Goal: Communication & Community: Answer question/provide support

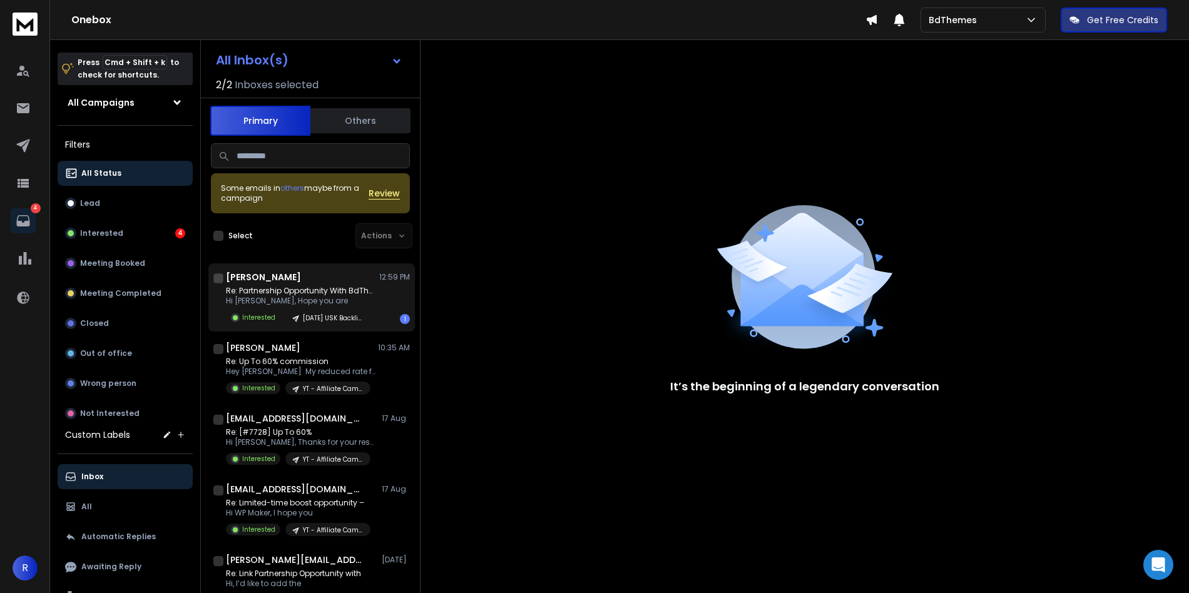
click at [349, 290] on p "Re: Partnership Opportunity With BdThemes" at bounding box center [301, 291] width 150 height 10
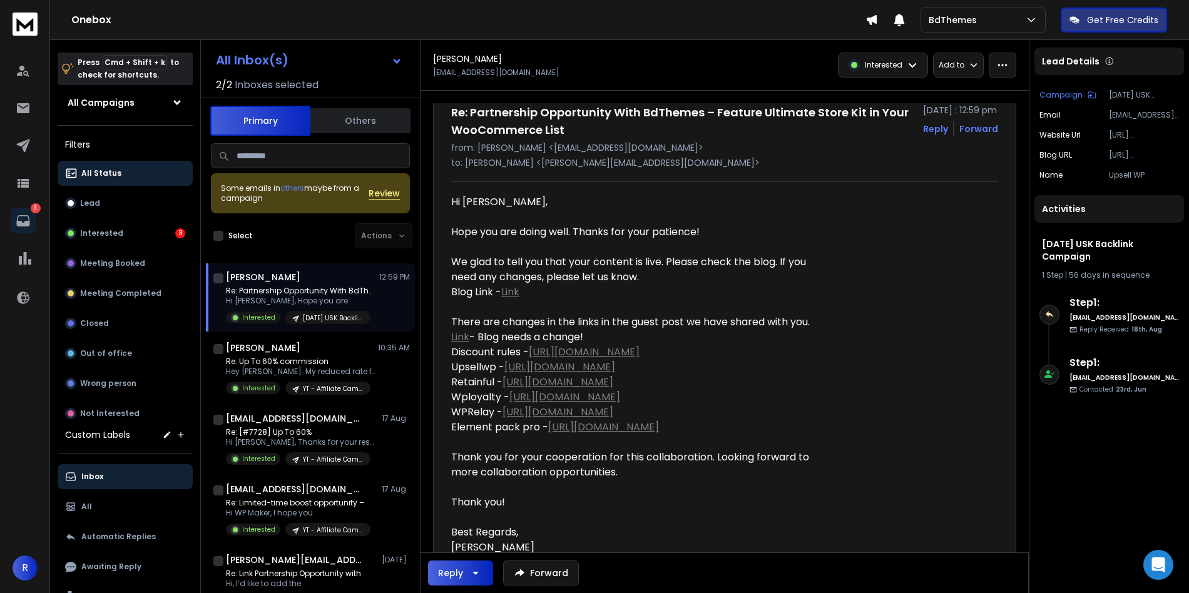
scroll to position [105, 0]
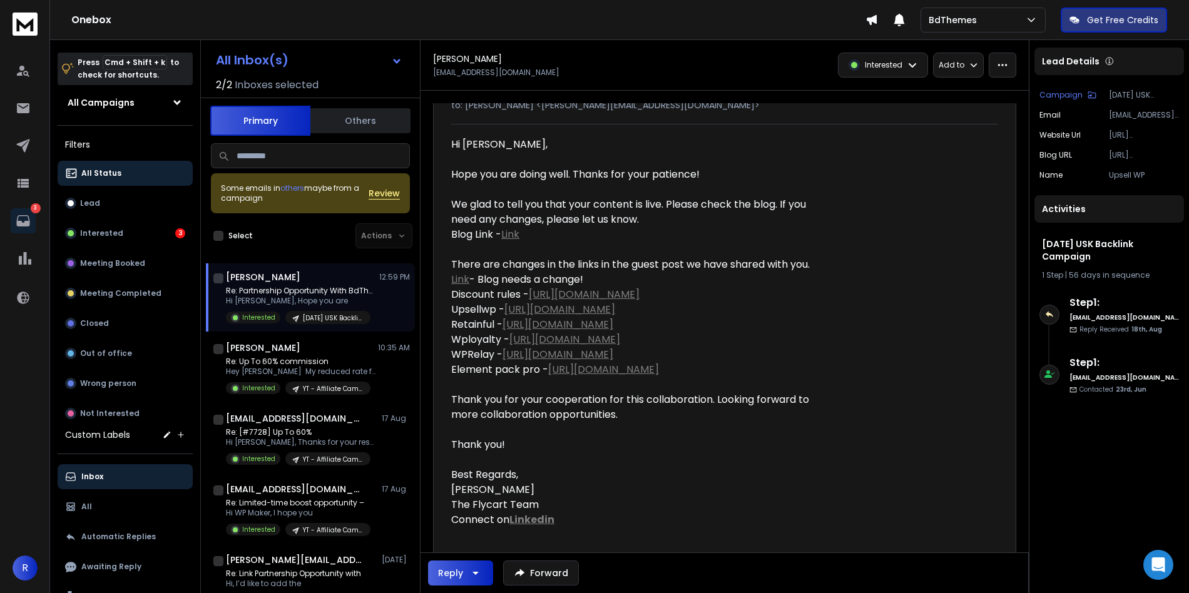
click at [553, 302] on link "https://www.flycart.org/products/wordpress/woocommerce-discount-rules" at bounding box center [584, 294] width 111 height 14
click at [516, 236] on link "Link" at bounding box center [510, 234] width 18 height 14
click at [455, 278] on link "Link" at bounding box center [460, 279] width 18 height 14
drag, startPoint x: 446, startPoint y: 262, endPoint x: 636, endPoint y: 285, distance: 191.0
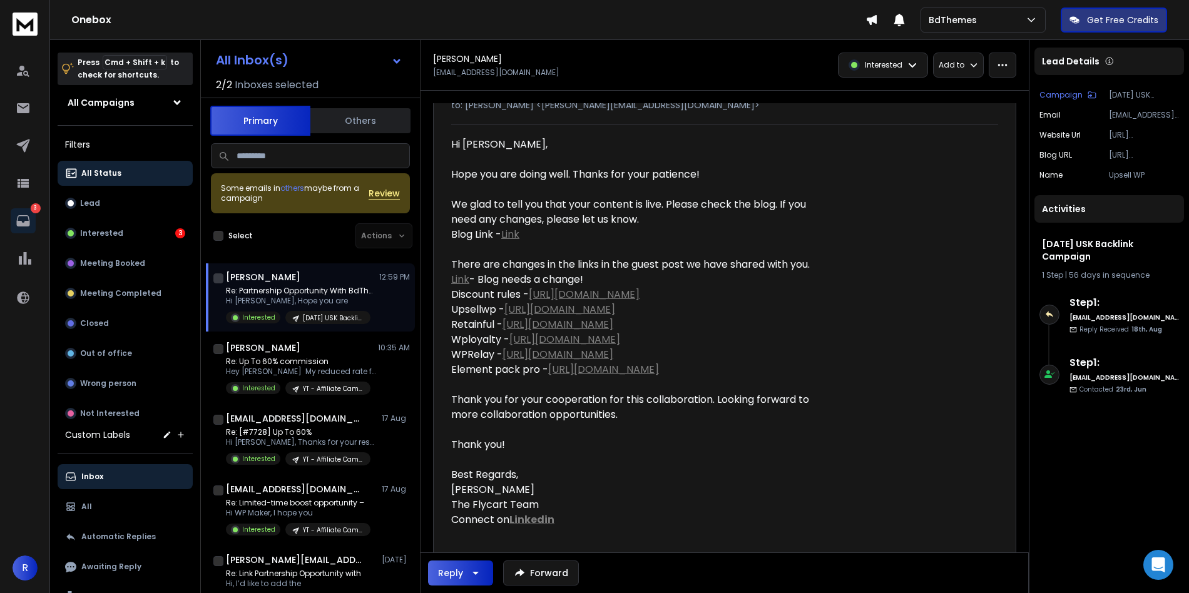
click at [628, 287] on div at bounding box center [628, 287] width 0 height 0
click at [626, 285] on div "Hi Mohan, Hope you are doing well. Thanks for your patience! We glad to tell yo…" at bounding box center [633, 257] width 365 height 240
drag, startPoint x: 449, startPoint y: 297, endPoint x: 539, endPoint y: 297, distance: 89.5
click at [531, 302] on div at bounding box center [531, 302] width 0 height 0
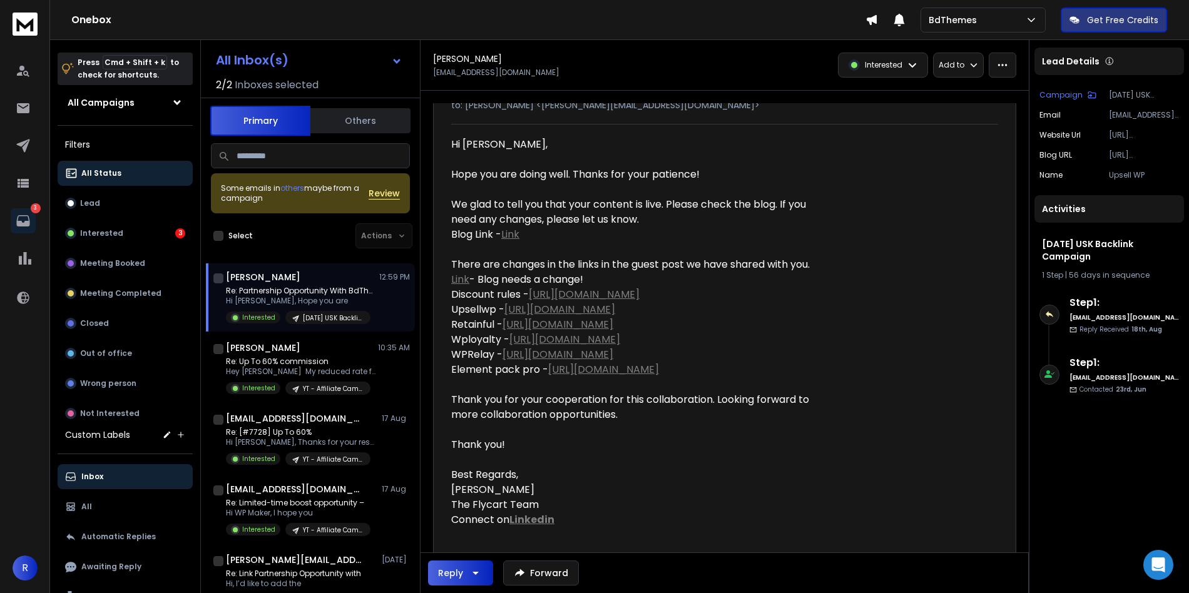
click at [560, 289] on div "Hi Mohan, Hope you are doing well. Thanks for your patience! We glad to tell yo…" at bounding box center [633, 257] width 365 height 240
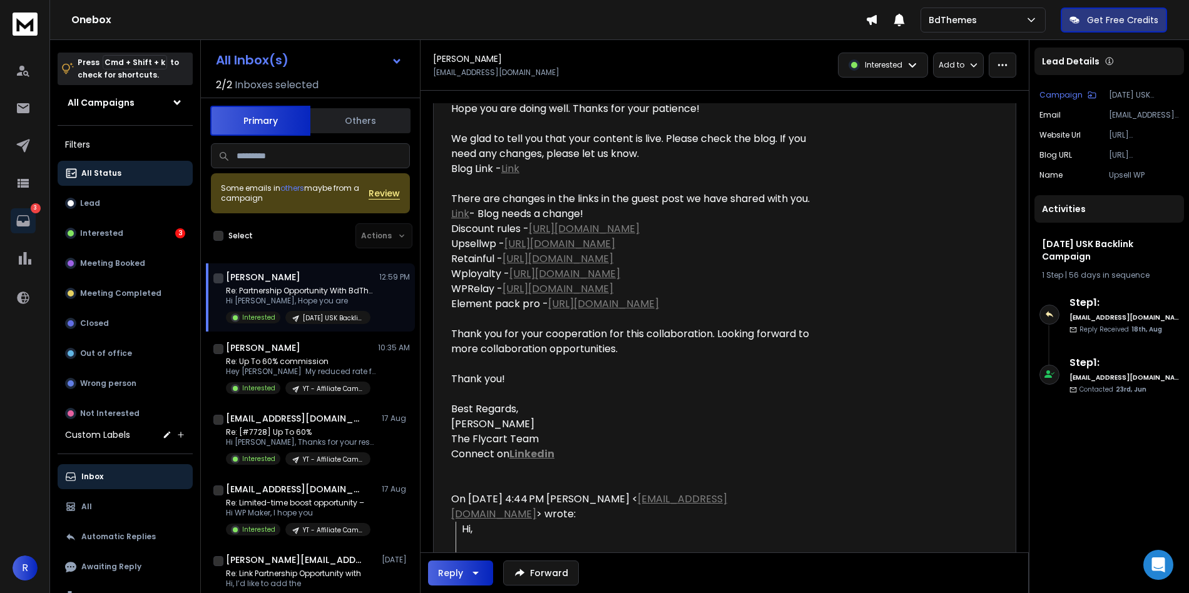
scroll to position [185, 0]
